Goal: Task Accomplishment & Management: Manage account settings

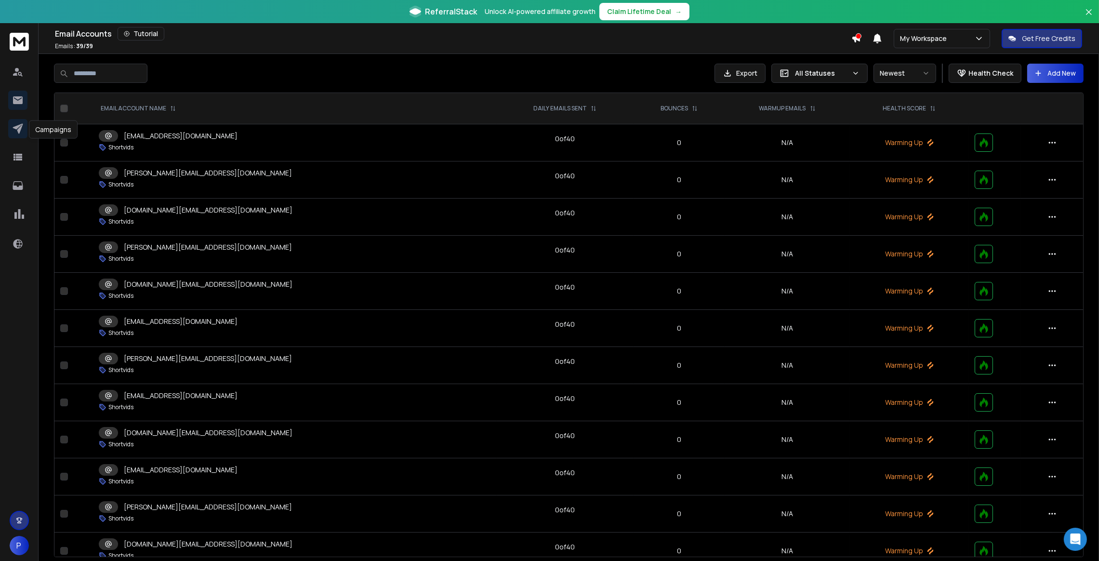
click at [13, 127] on icon at bounding box center [18, 129] width 12 height 12
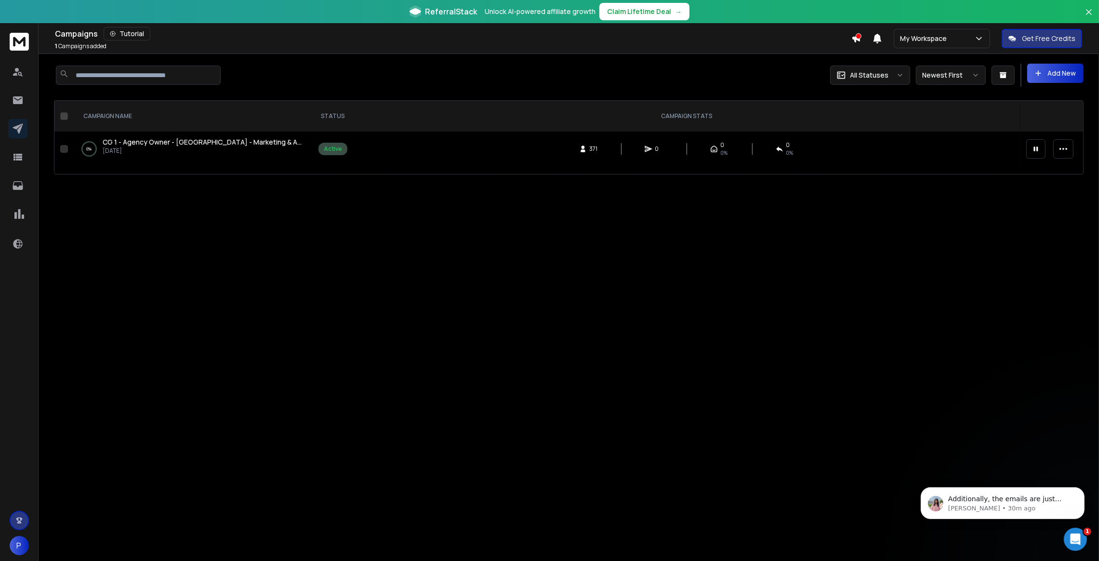
click at [179, 154] on p "[DATE]" at bounding box center [203, 151] width 200 height 8
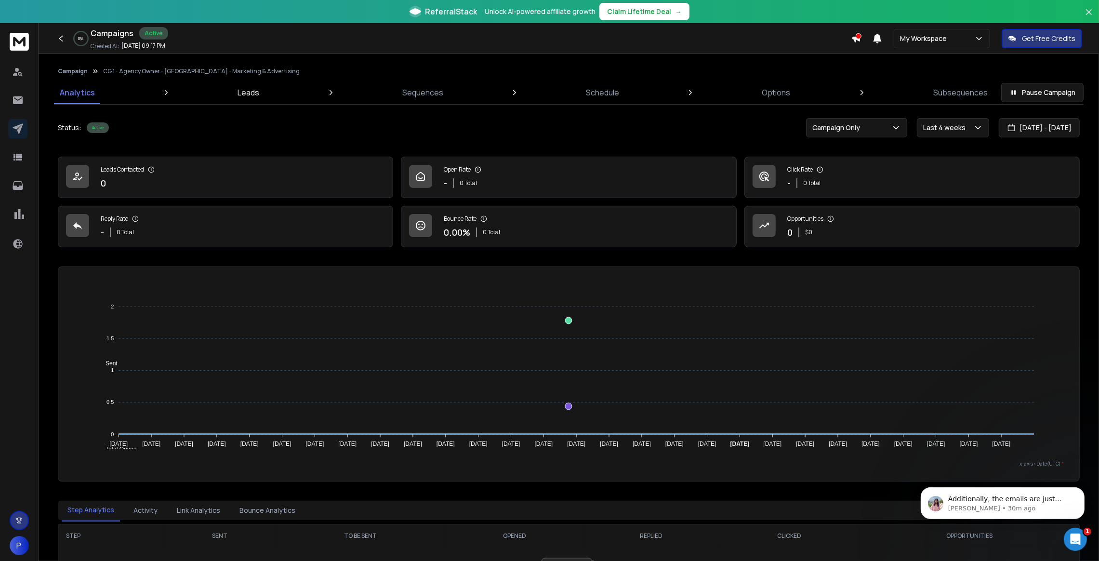
click at [255, 91] on p "Leads" at bounding box center [248, 93] width 22 height 12
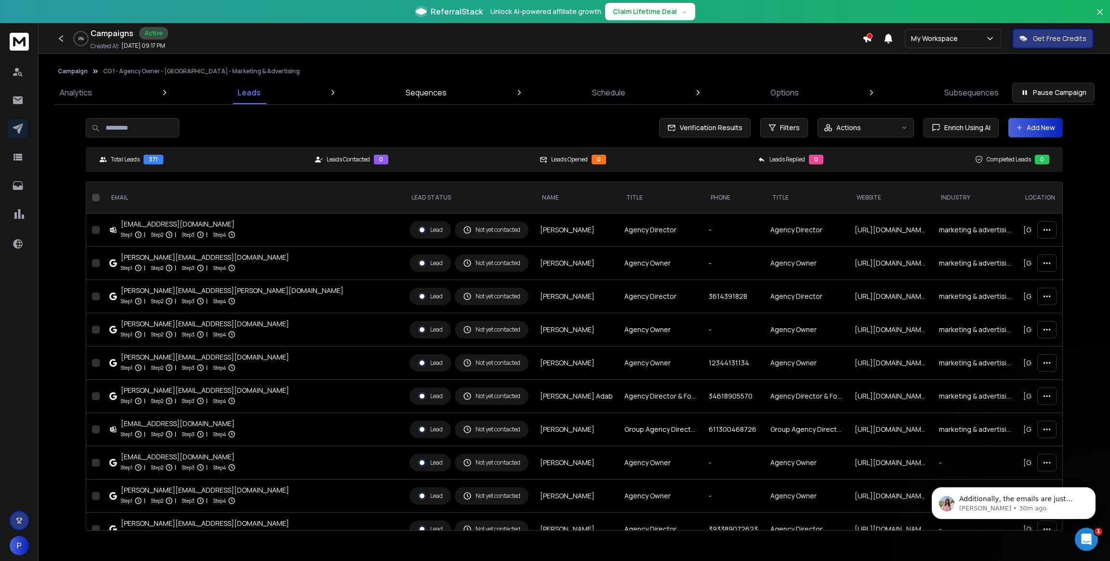
click at [416, 87] on p "Sequences" at bounding box center [426, 93] width 41 height 12
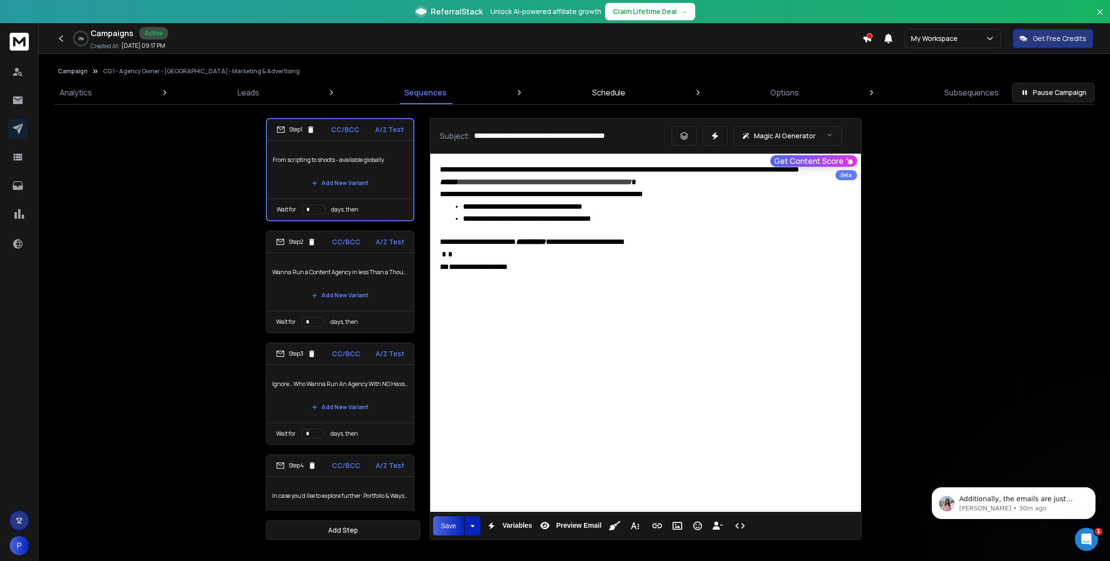
click at [619, 103] on link "Schedule" at bounding box center [608, 92] width 45 height 23
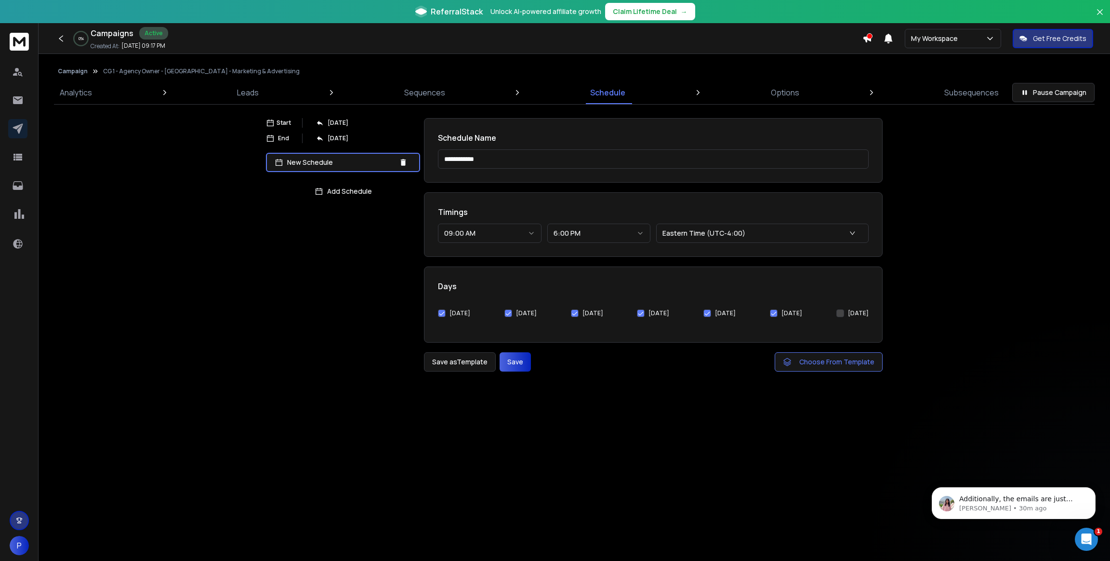
click at [764, 101] on div "Analytics Leads Sequences Schedule Options Subsequences" at bounding box center [529, 92] width 950 height 23
click at [782, 93] on p "Options" at bounding box center [785, 93] width 28 height 12
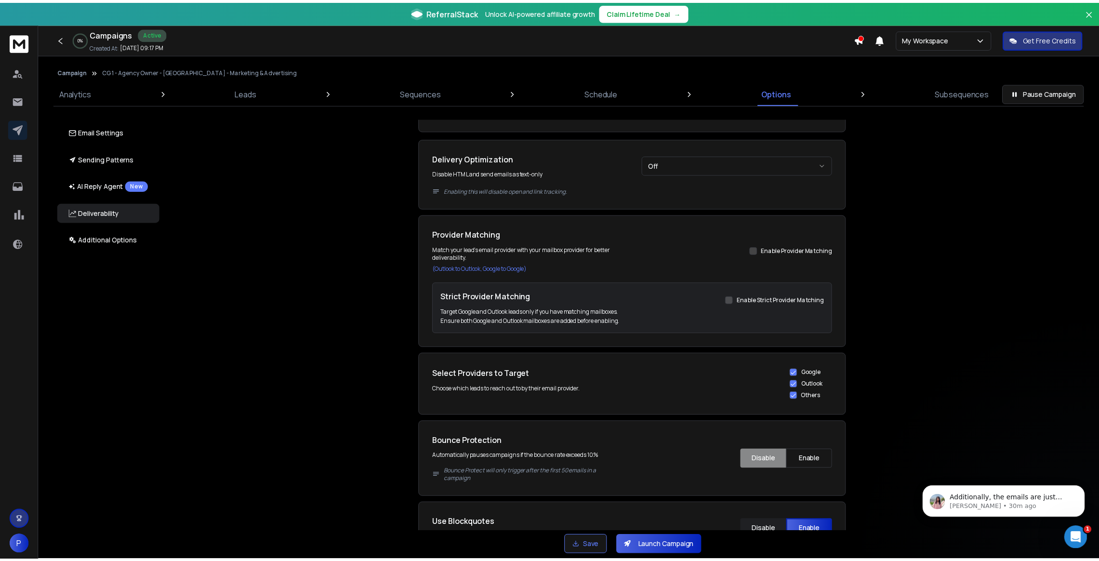
scroll to position [1732, 0]
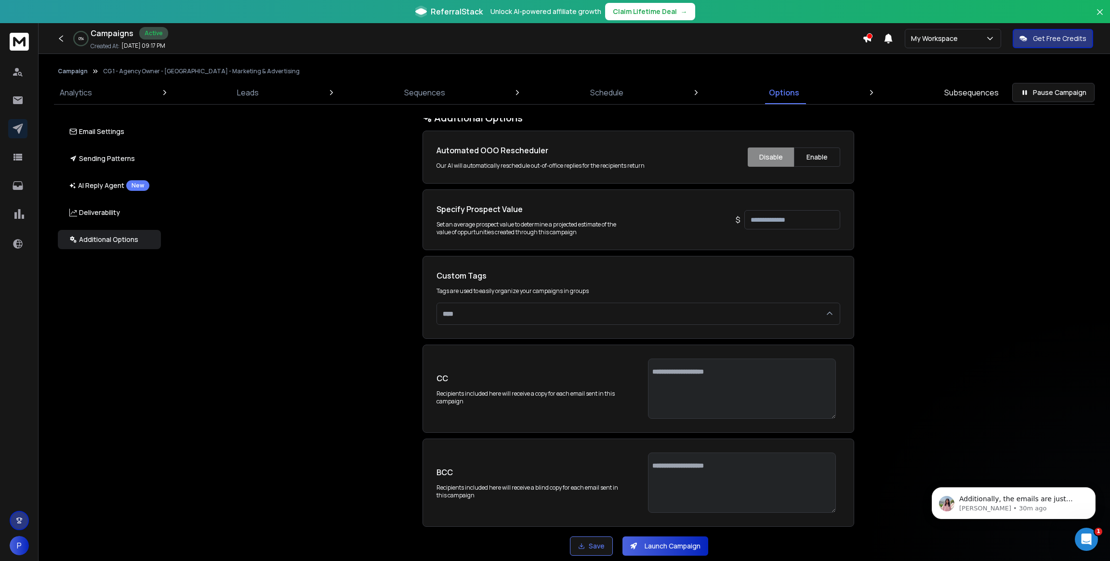
click at [967, 99] on link "Subsequences" at bounding box center [971, 92] width 66 height 23
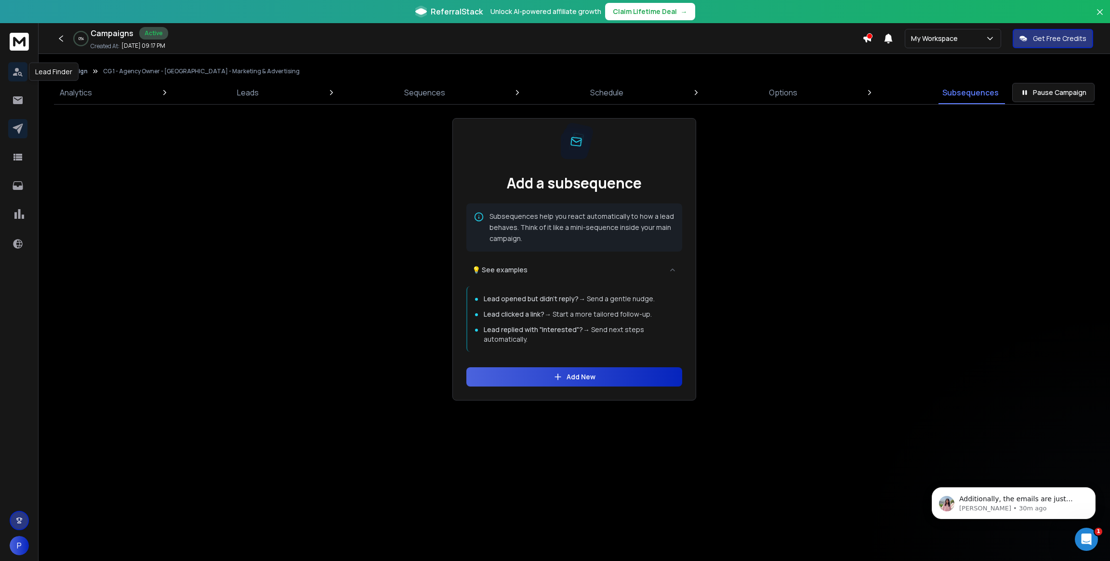
click at [17, 70] on circle at bounding box center [17, 70] width 4 height 4
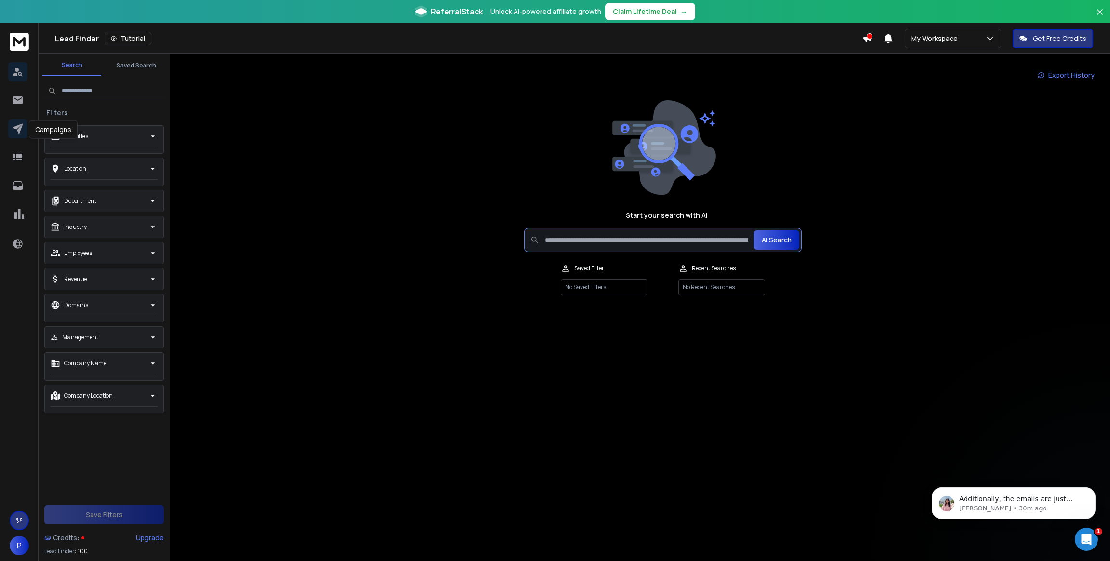
click at [17, 130] on icon at bounding box center [18, 129] width 12 height 12
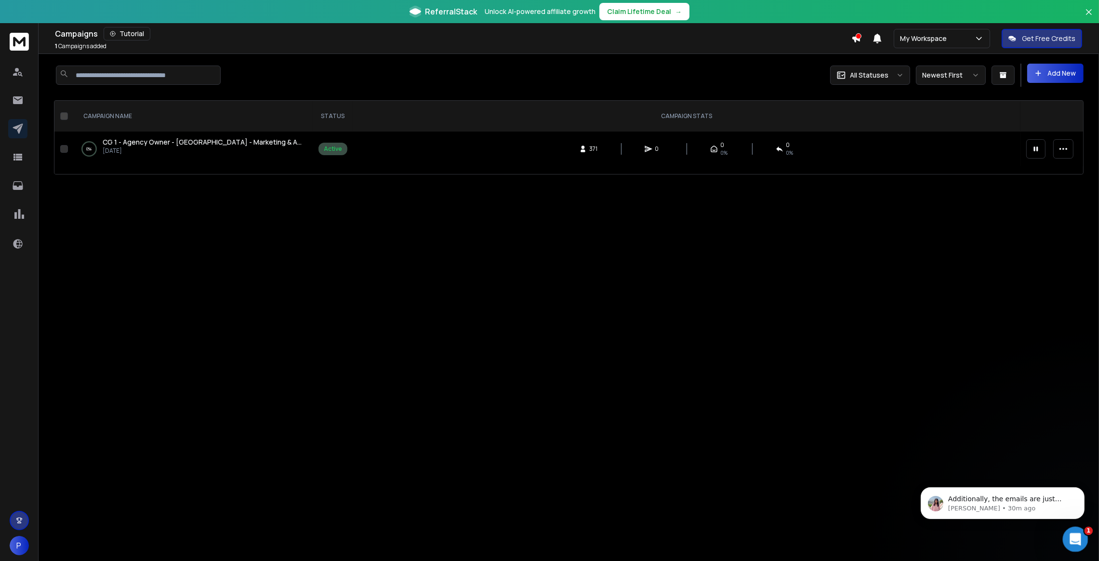
click at [1071, 545] on div "Open Intercom Messenger" at bounding box center [1074, 538] width 32 height 32
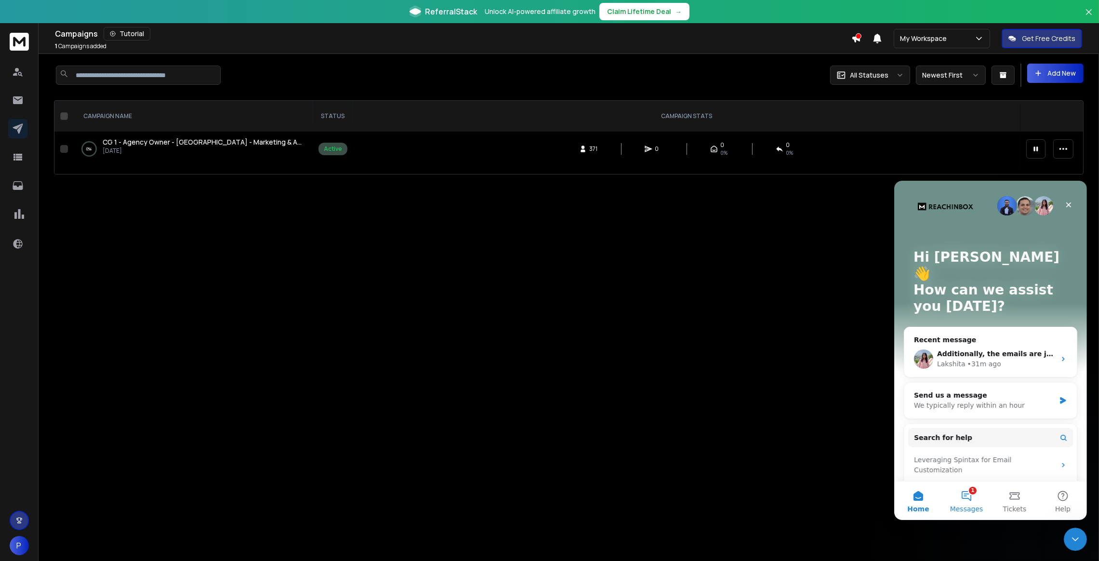
click at [968, 498] on button "1 Messages" at bounding box center [966, 500] width 48 height 39
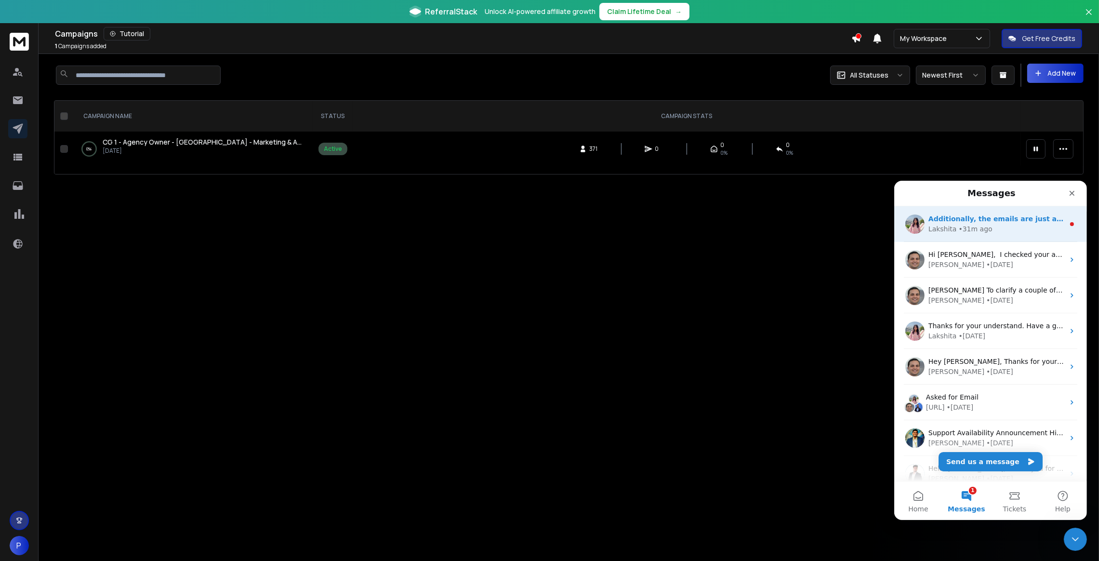
click at [969, 231] on div "• 31m ago" at bounding box center [975, 228] width 34 height 10
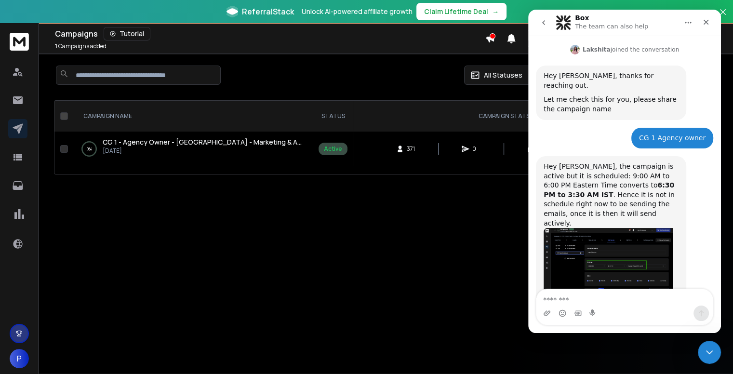
scroll to position [212, 0]
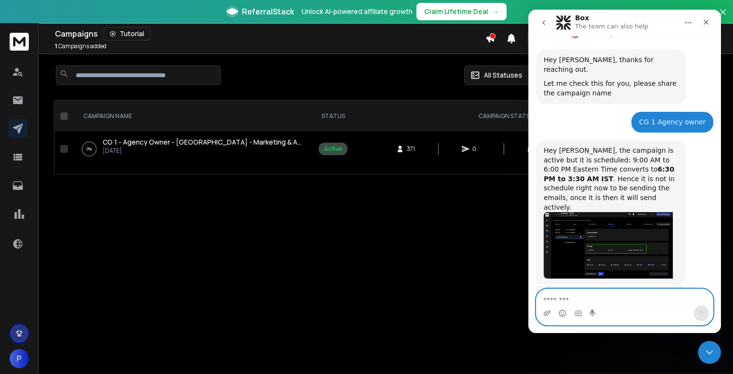
click at [574, 304] on textarea "Message…" at bounding box center [624, 297] width 176 height 16
type textarea "**********"
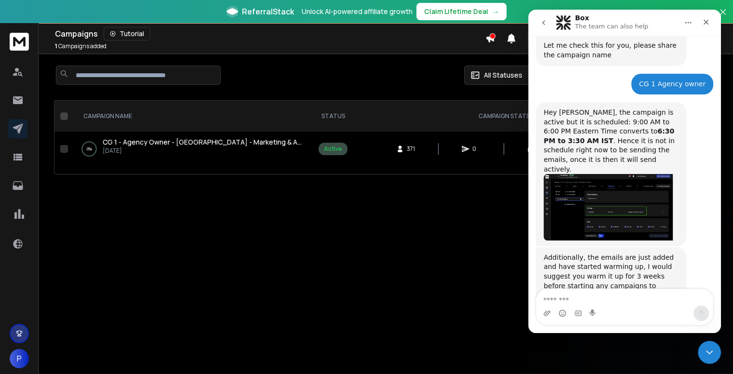
click at [611, 174] on img "Lakshita says…" at bounding box center [607, 207] width 129 height 66
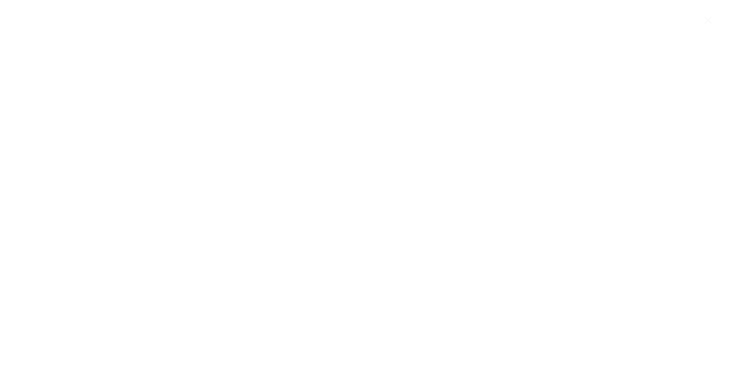
scroll to position [0, 0]
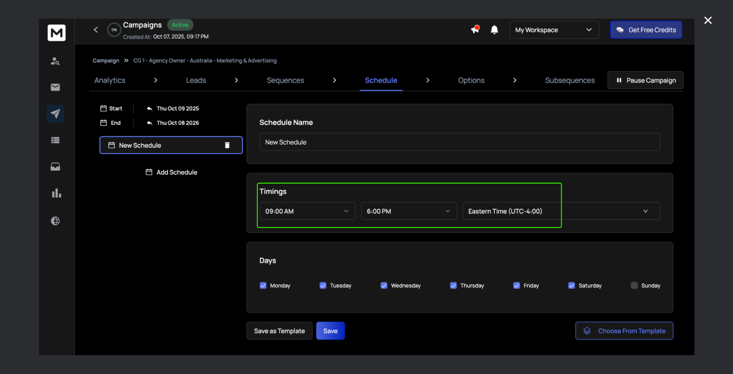
click at [703, 18] on icon "Close" at bounding box center [708, 20] width 12 height 12
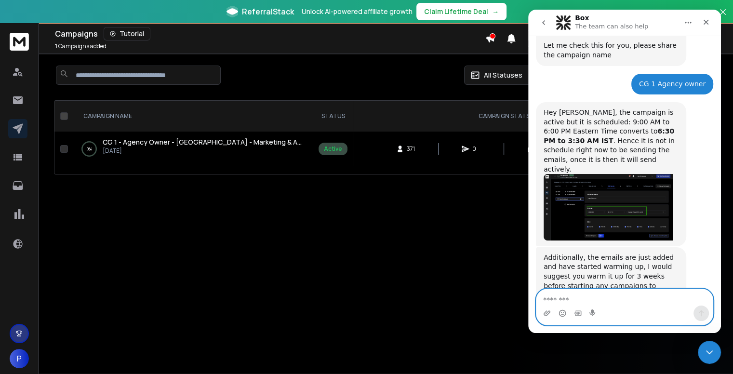
click at [550, 302] on textarea "Message…" at bounding box center [624, 297] width 176 height 16
type textarea "*"
click at [592, 289] on textarea "Message…" at bounding box center [624, 297] width 176 height 16
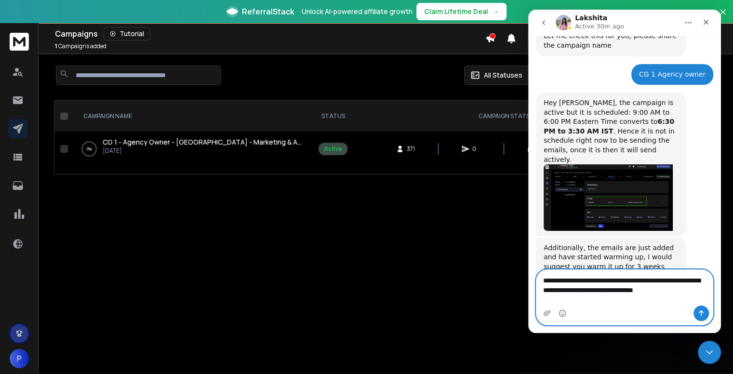
scroll to position [270, 0]
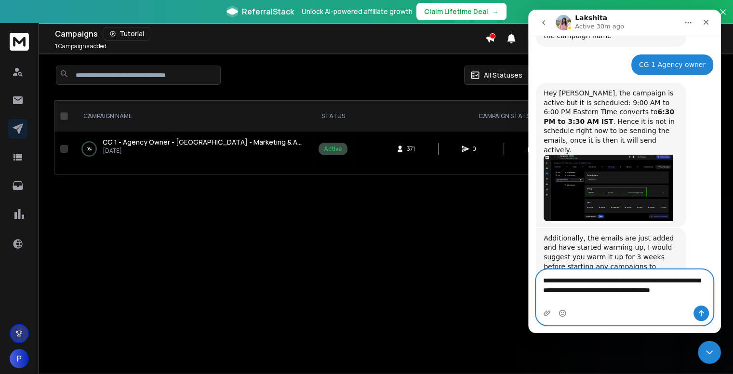
type textarea "**********"
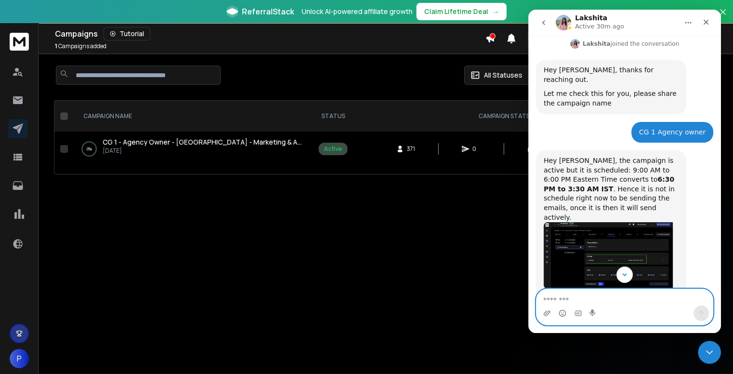
scroll to position [291, 0]
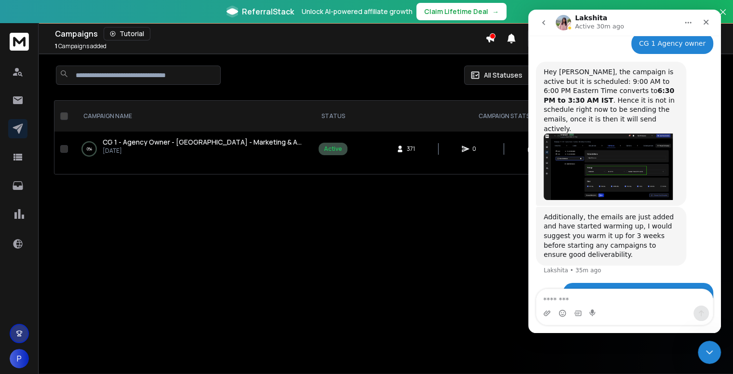
click at [301, 287] on div "Campaigns 1 Campaigns Added All Statuses Newest First Add New CAMPAIGN NAME STA…" at bounding box center [385, 251] width 663 height 374
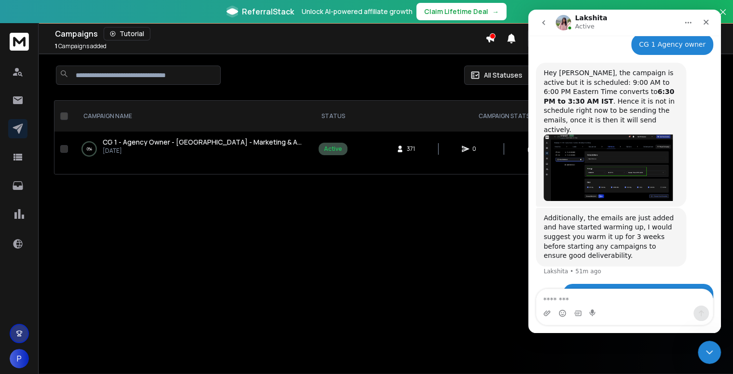
click at [259, 222] on div "Campaigns 1 Campaigns Added All Statuses Newest First Add New CAMPAIGN NAME STA…" at bounding box center [385, 251] width 663 height 374
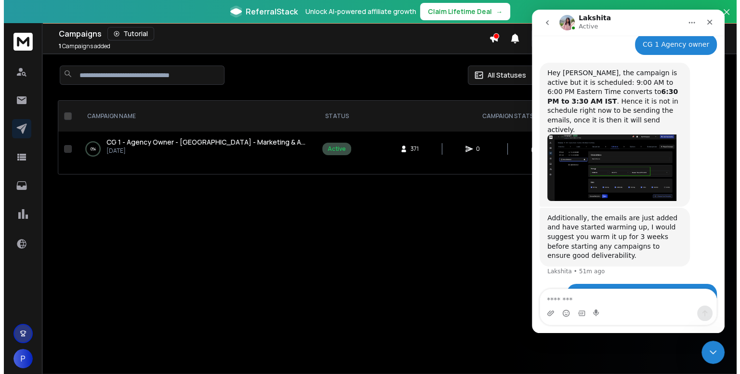
scroll to position [291, 0]
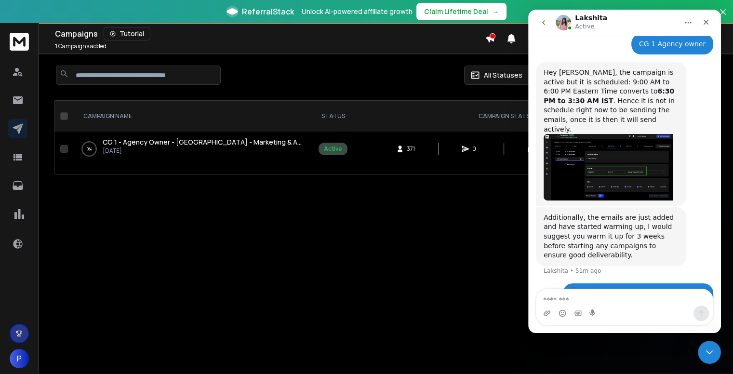
click at [259, 144] on span "CG 1 - Agency Owner - [GEOGRAPHIC_DATA] - Marketing & Advertising" at bounding box center [216, 141] width 227 height 9
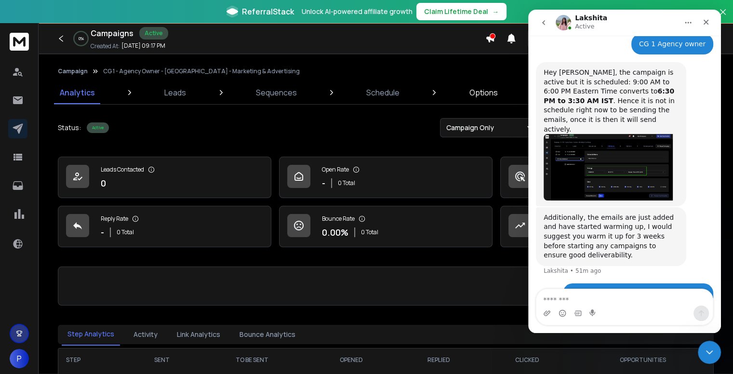
click at [520, 74] on div "Campaign CG 1 - Agency Owner - Australia - Marketing & Advertising" at bounding box center [386, 71] width 656 height 8
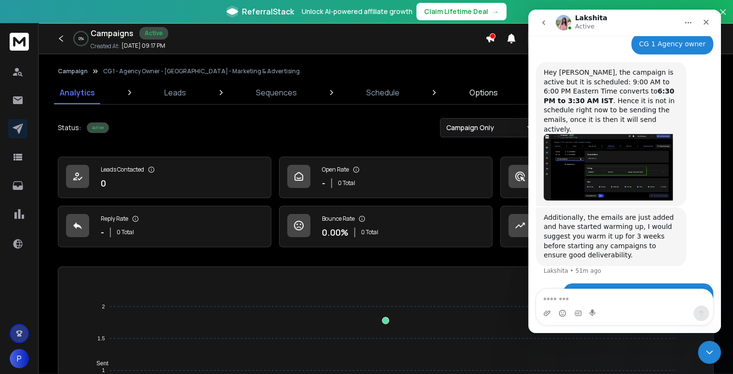
click at [472, 94] on p "Options" at bounding box center [483, 93] width 28 height 12
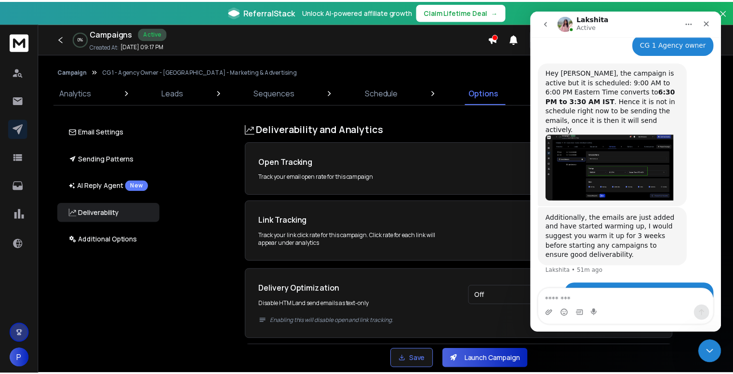
scroll to position [1075, 0]
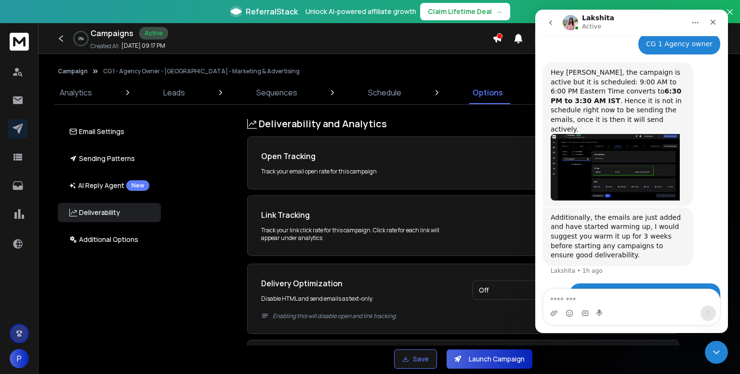
click at [150, 304] on div "Email Settings Sending Patterns AI Reply Agent New Deliverability Additional Op…" at bounding box center [409, 231] width 703 height 227
click at [20, 124] on icon at bounding box center [18, 129] width 12 height 12
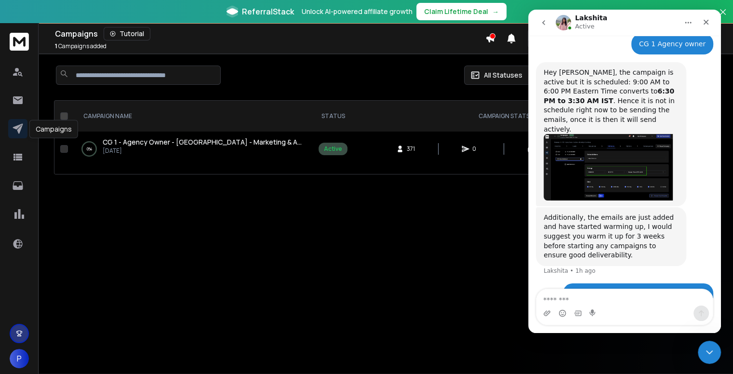
click at [17, 133] on icon at bounding box center [18, 129] width 12 height 12
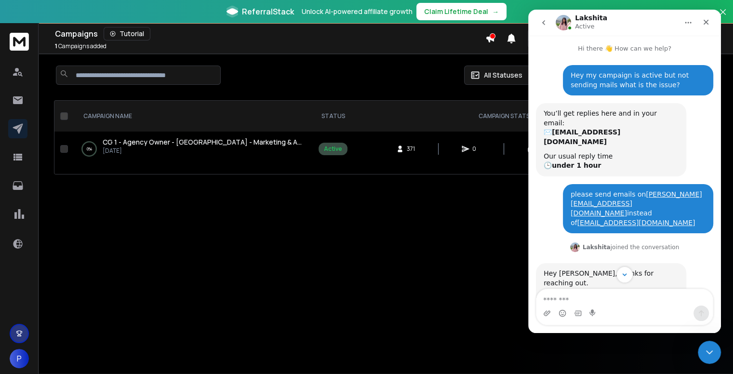
click at [445, 194] on div "Campaigns 1 Campaigns Added All Statuses Newest First Add New CAMPAIGN NAME STA…" at bounding box center [385, 251] width 663 height 374
click at [698, 349] on div "Close Intercom Messenger" at bounding box center [707, 350] width 23 height 23
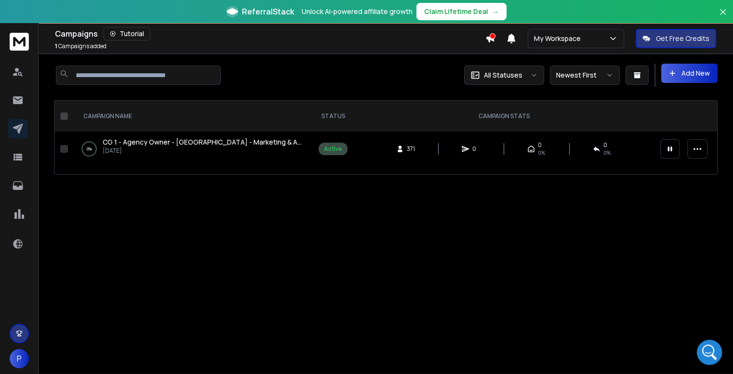
scroll to position [291, 0]
